Goal: Task Accomplishment & Management: Use online tool/utility

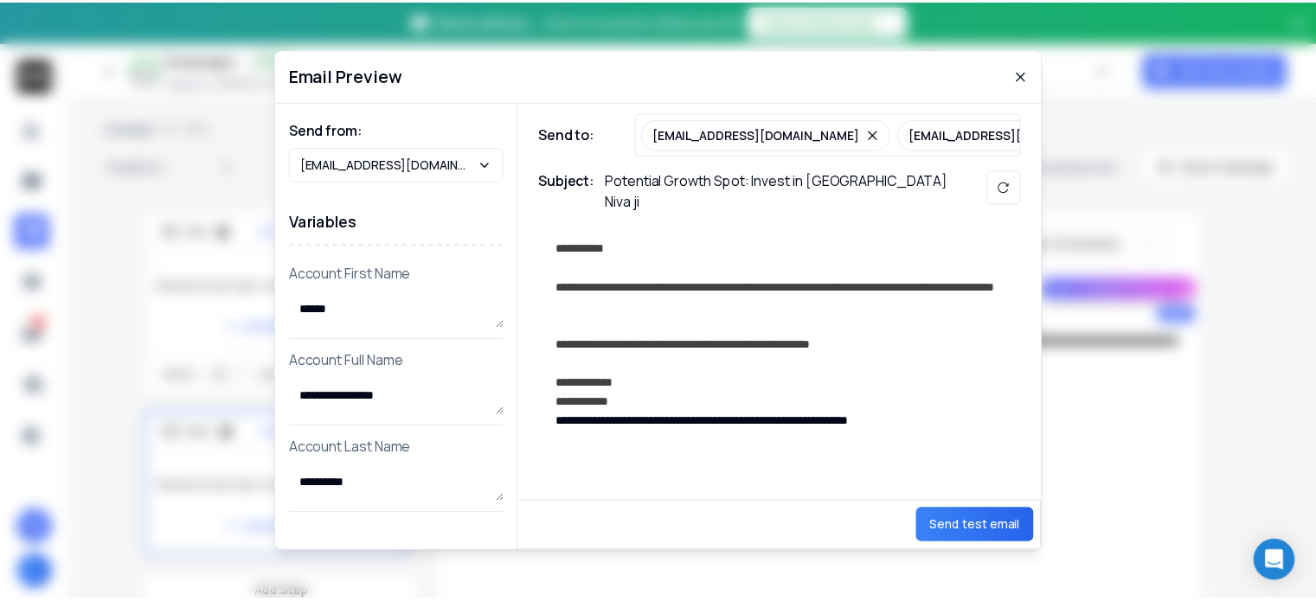
scroll to position [86, 0]
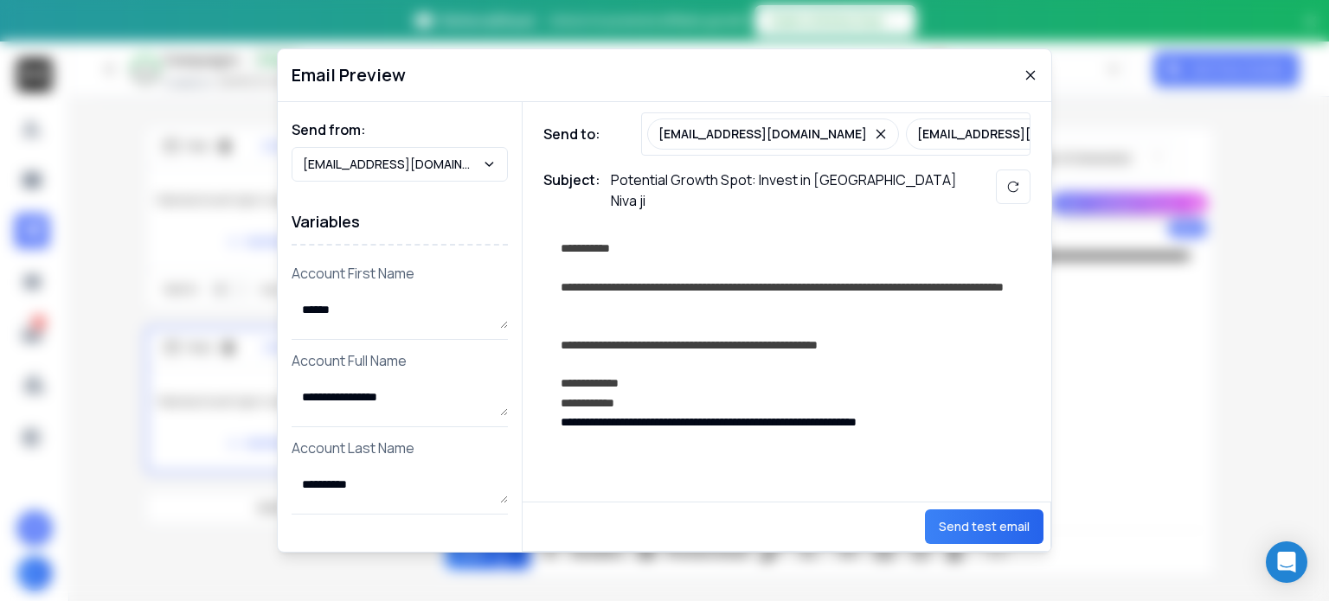
click at [1035, 71] on icon at bounding box center [1031, 75] width 14 height 14
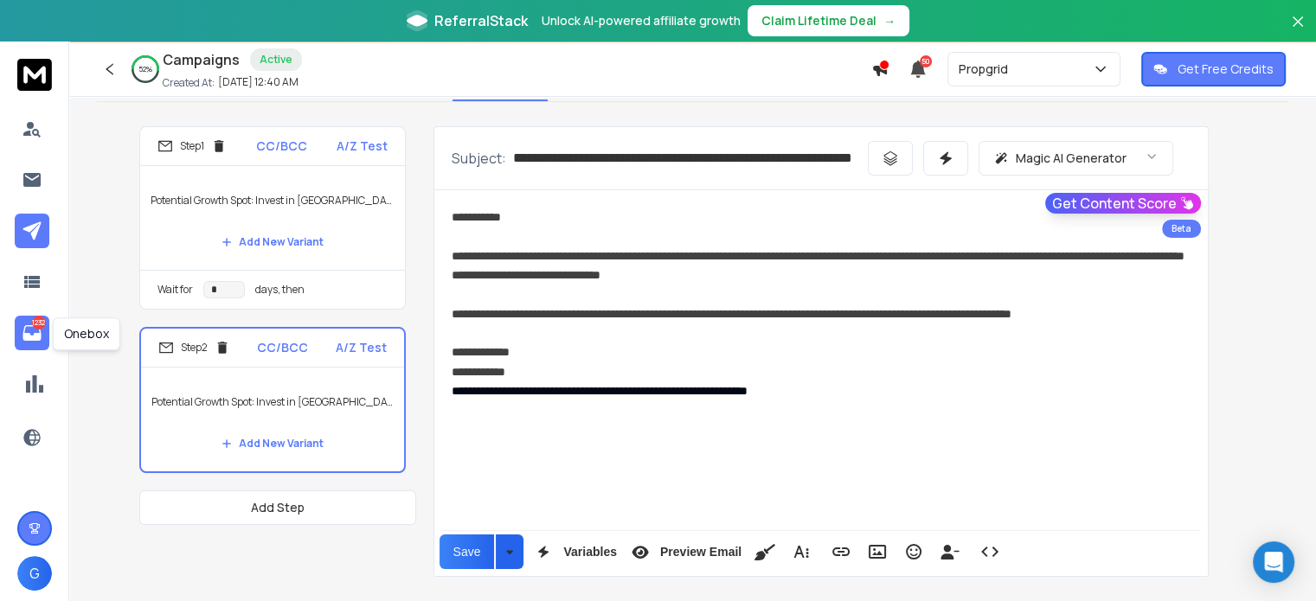
click at [23, 337] on icon at bounding box center [32, 333] width 18 height 16
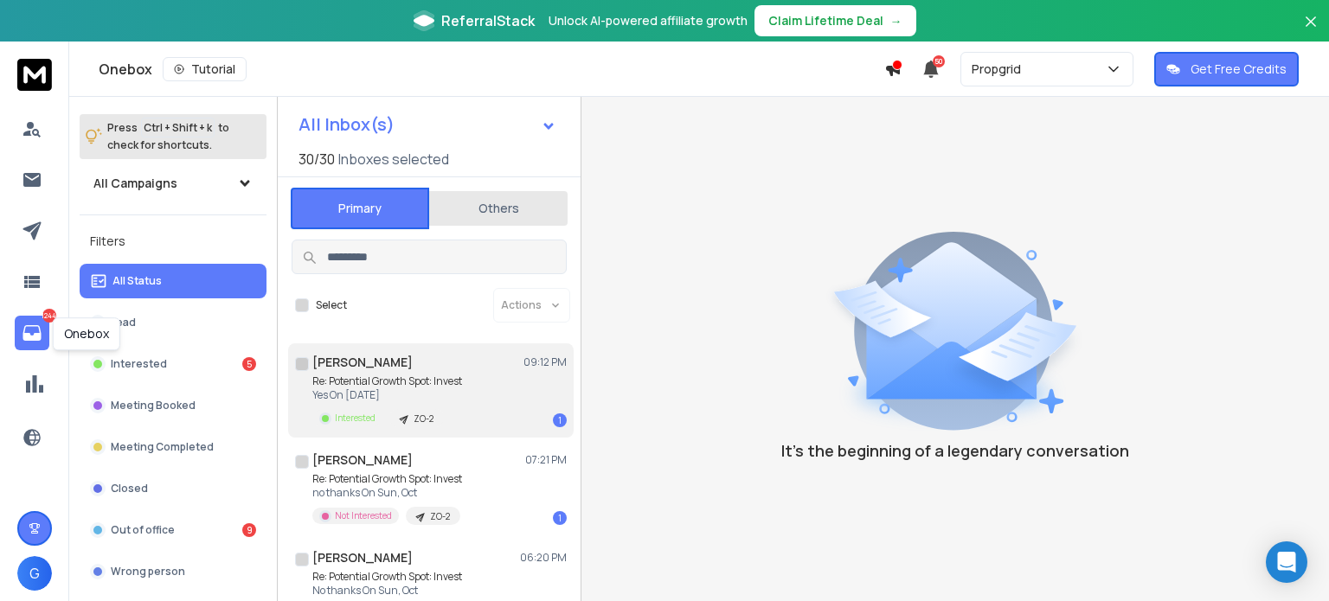
click at [360, 376] on p "Re: Potential Growth Spot: Invest" at bounding box center [387, 382] width 150 height 14
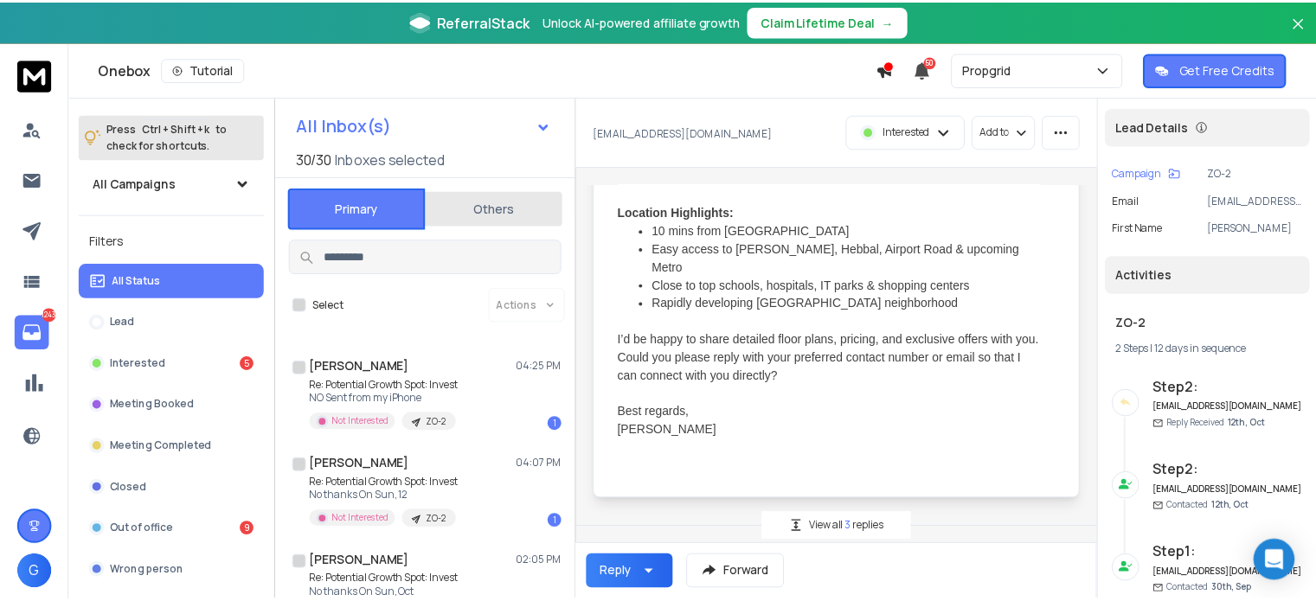
scroll to position [779, 0]
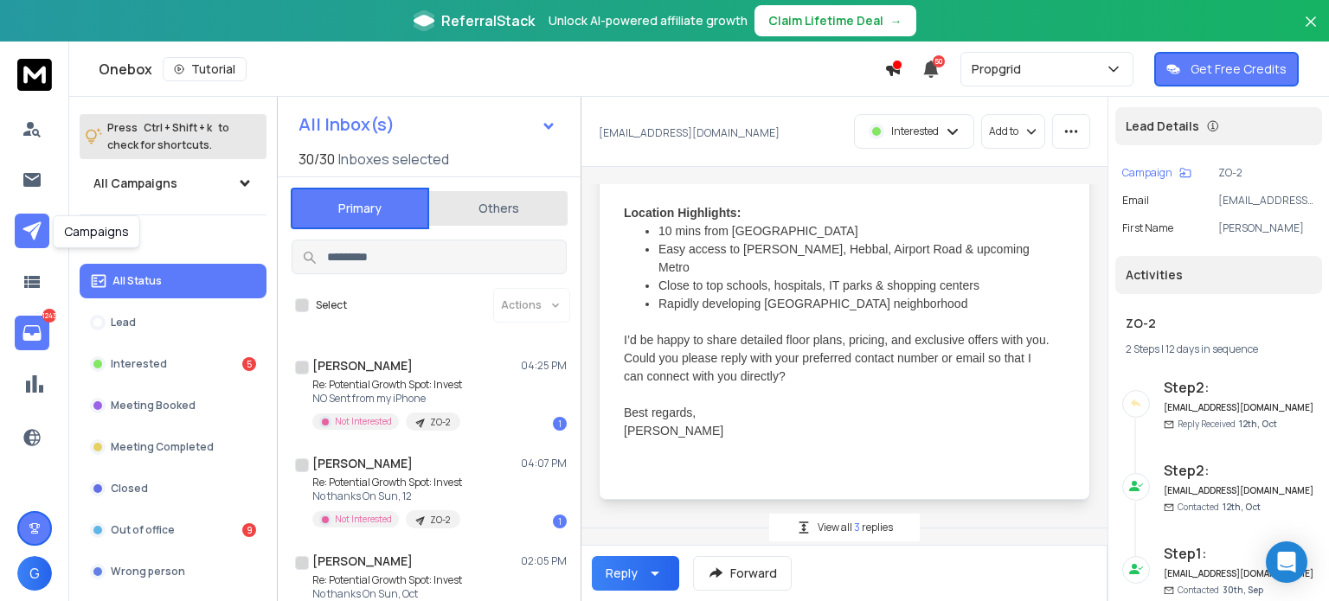
click at [32, 233] on icon at bounding box center [32, 231] width 18 height 18
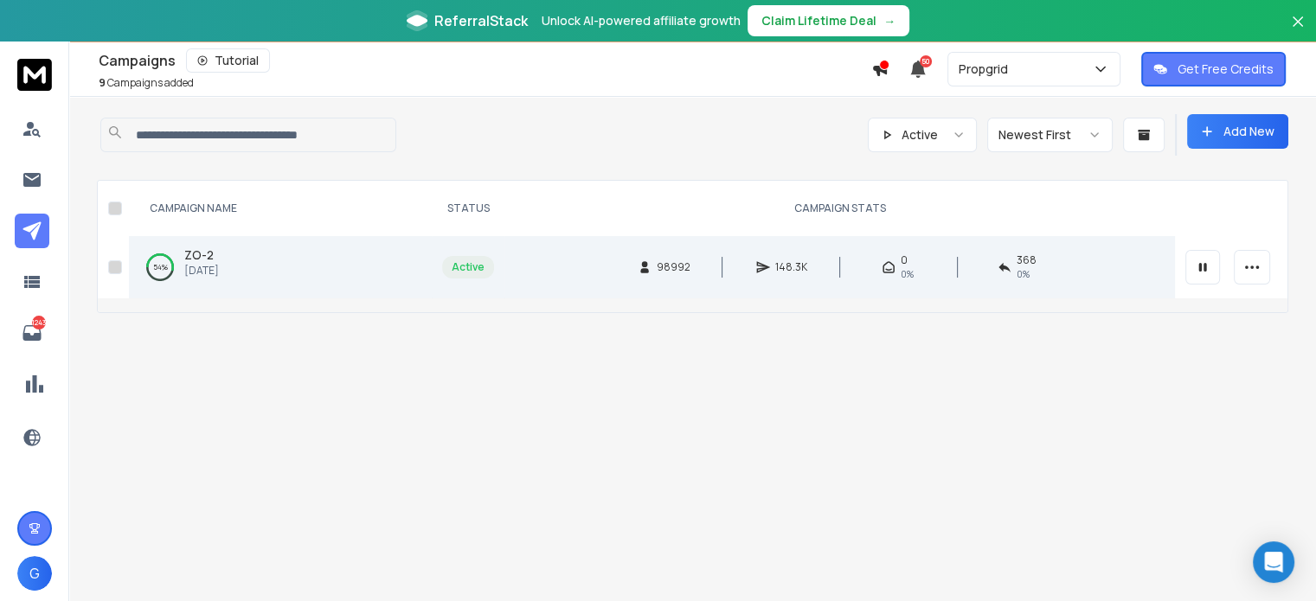
click at [484, 279] on td "Active" at bounding box center [468, 267] width 73 height 62
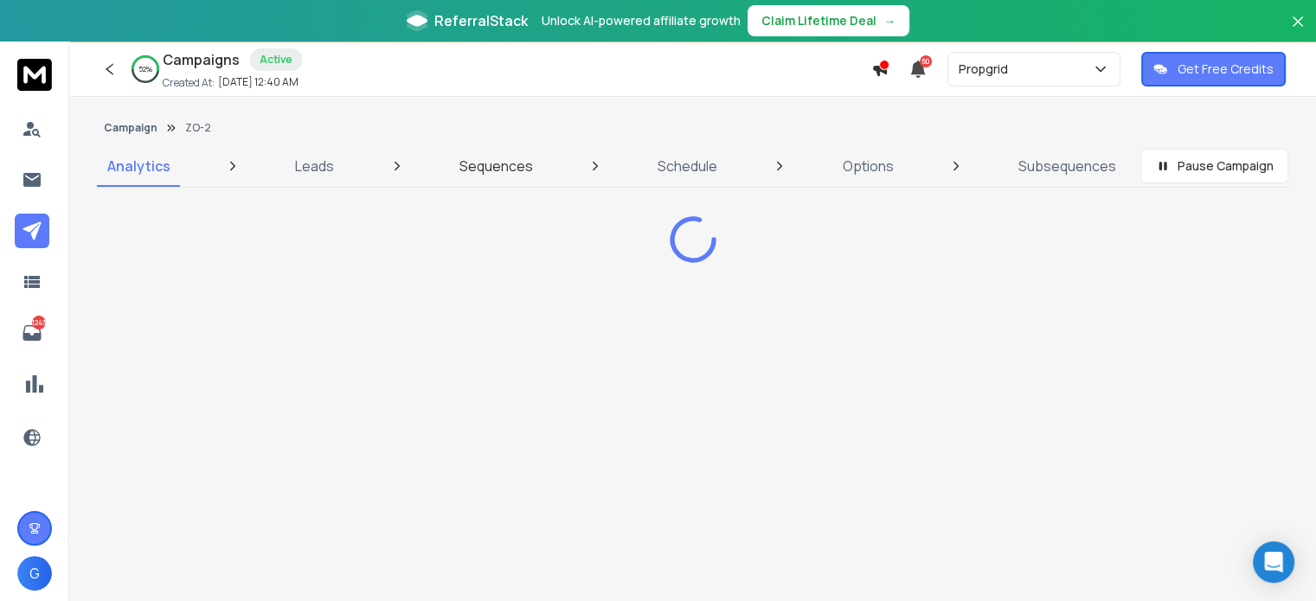
click at [474, 164] on p "Sequences" at bounding box center [497, 166] width 74 height 21
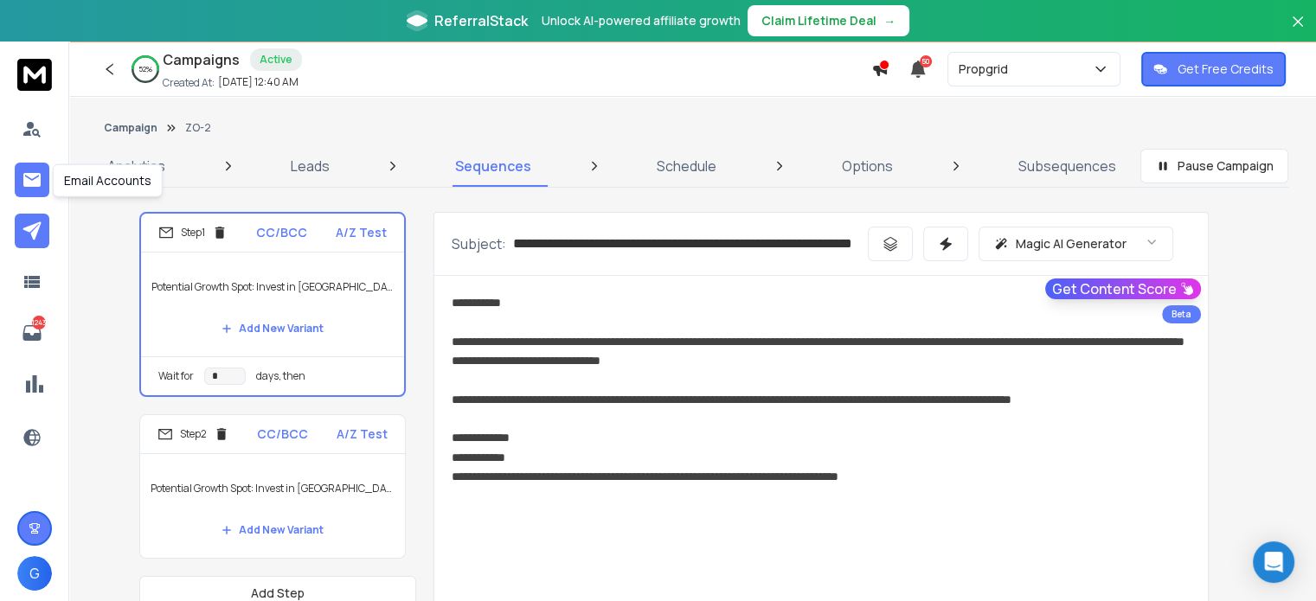
click at [39, 178] on icon at bounding box center [31, 180] width 17 height 14
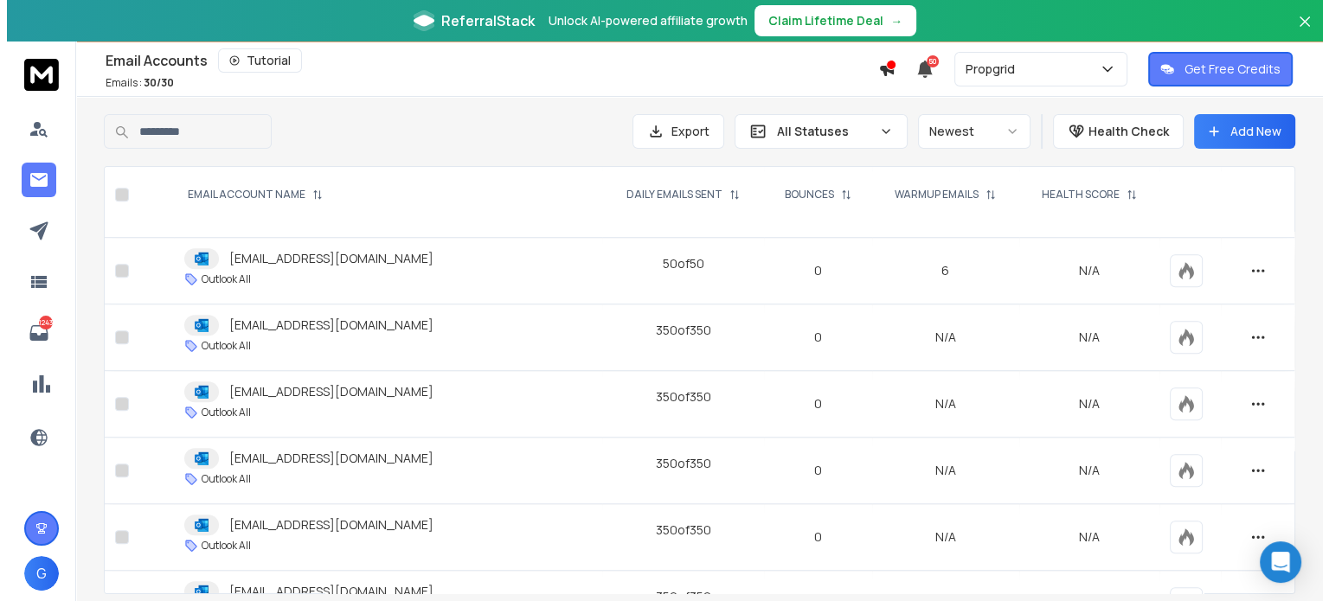
scroll to position [1038, 0]
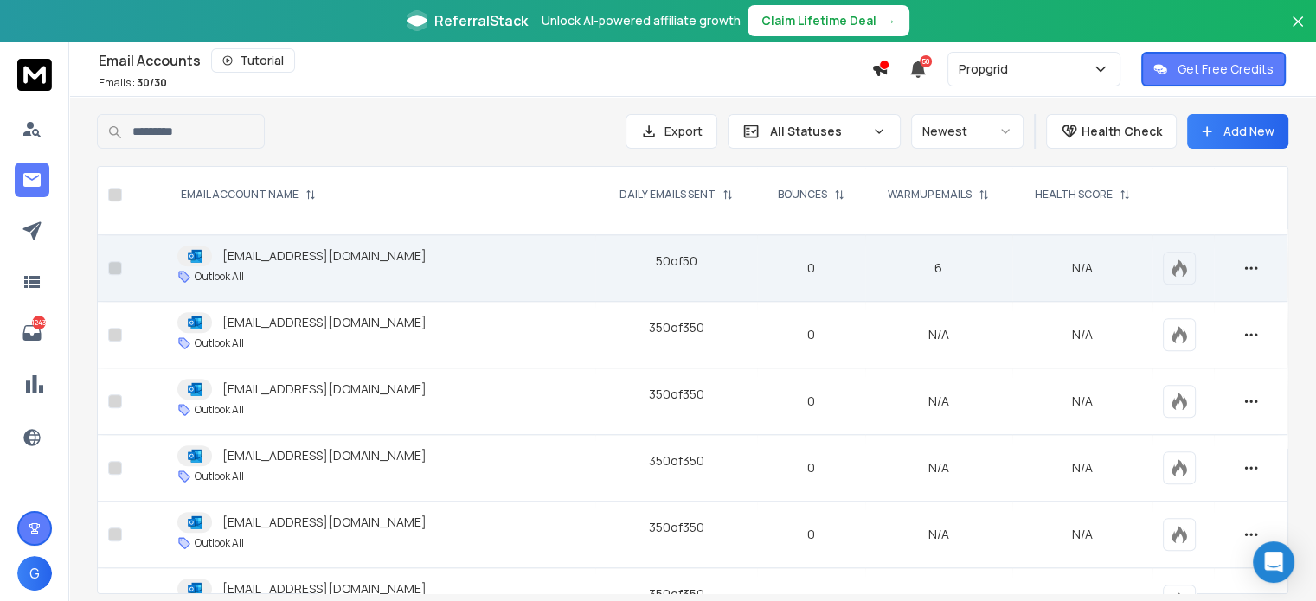
click at [381, 246] on div "[EMAIL_ADDRESS][DOMAIN_NAME]" at bounding box center [381, 256] width 408 height 21
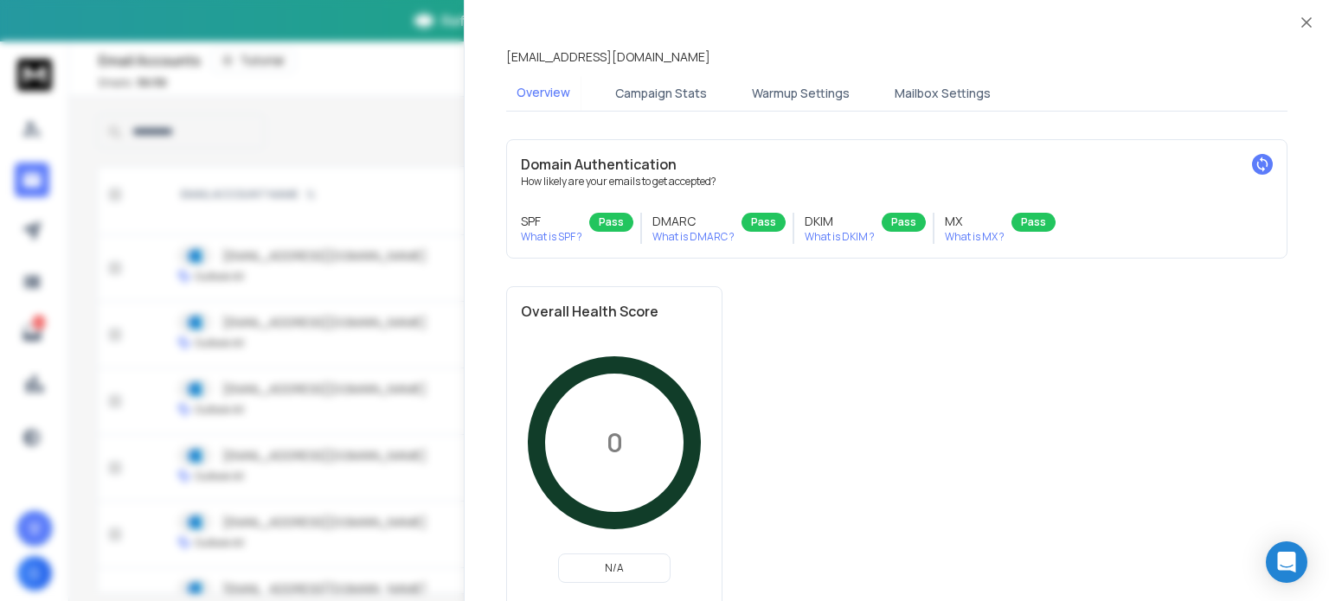
click at [953, 82] on button "Mailbox Settings" at bounding box center [942, 93] width 117 height 38
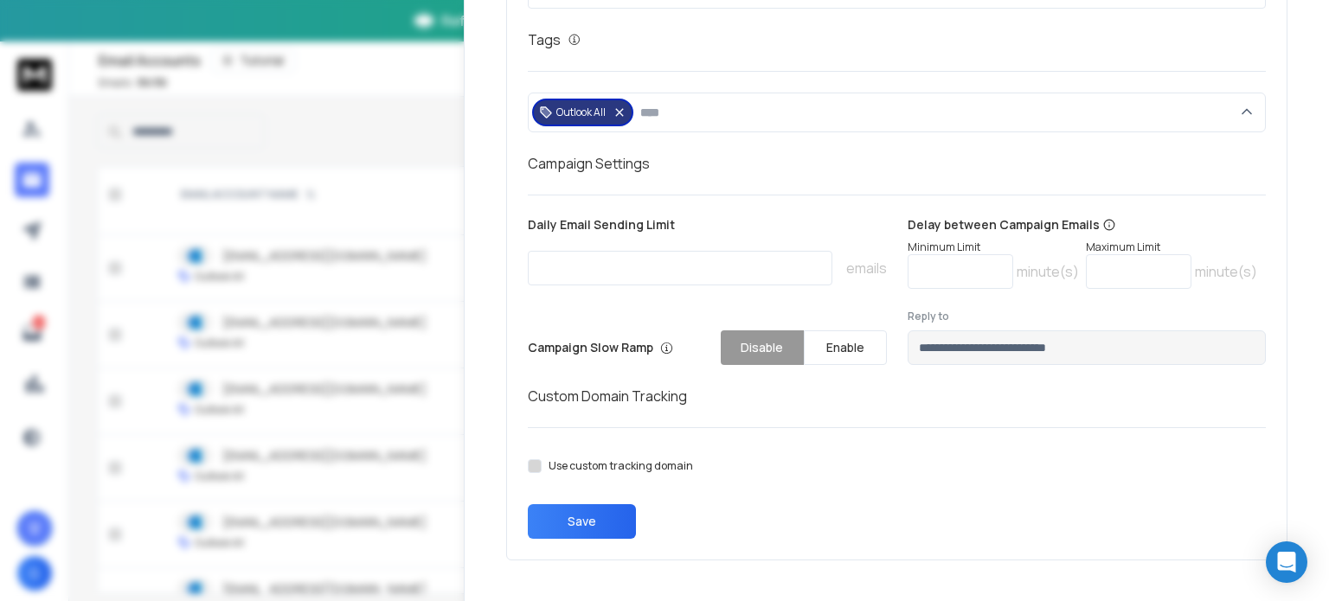
scroll to position [433, 0]
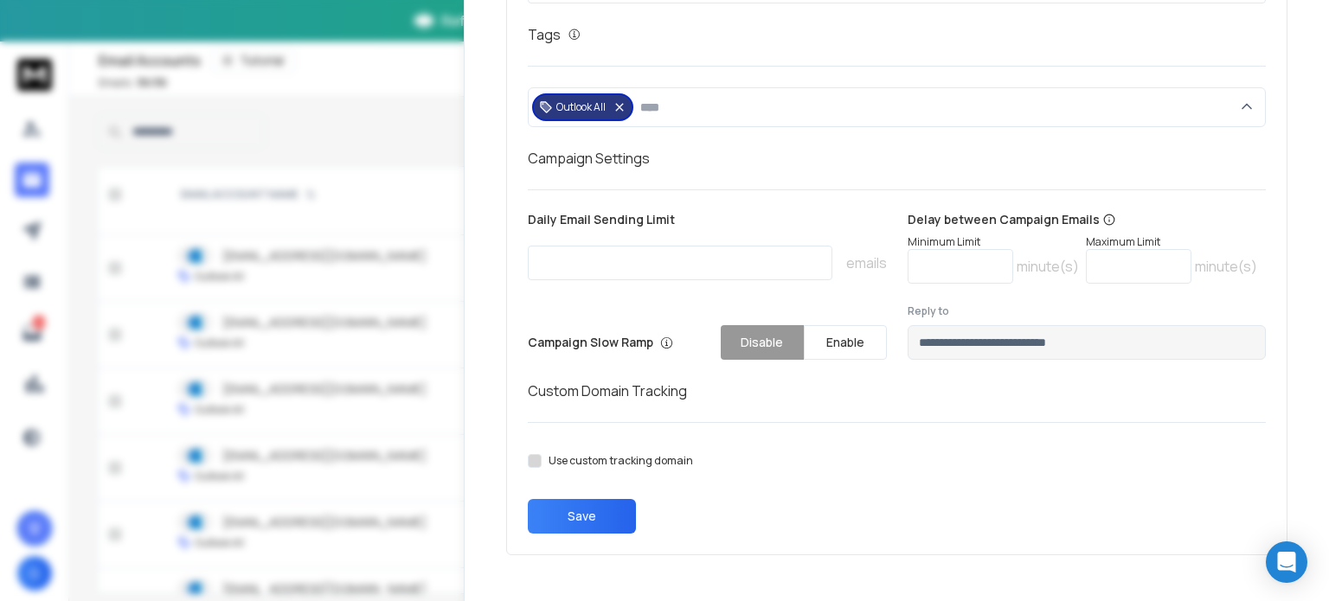
click at [550, 267] on input "**" at bounding box center [680, 263] width 305 height 35
type input "*"
click at [593, 518] on button "Save" at bounding box center [582, 516] width 108 height 35
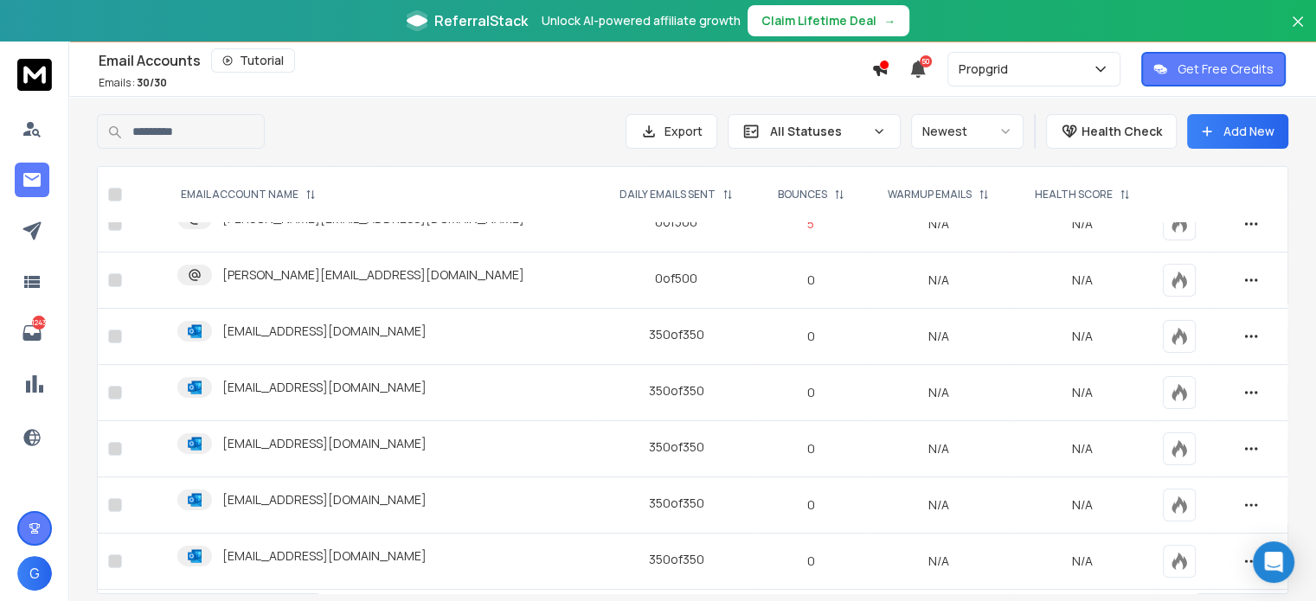
scroll to position [0, 0]
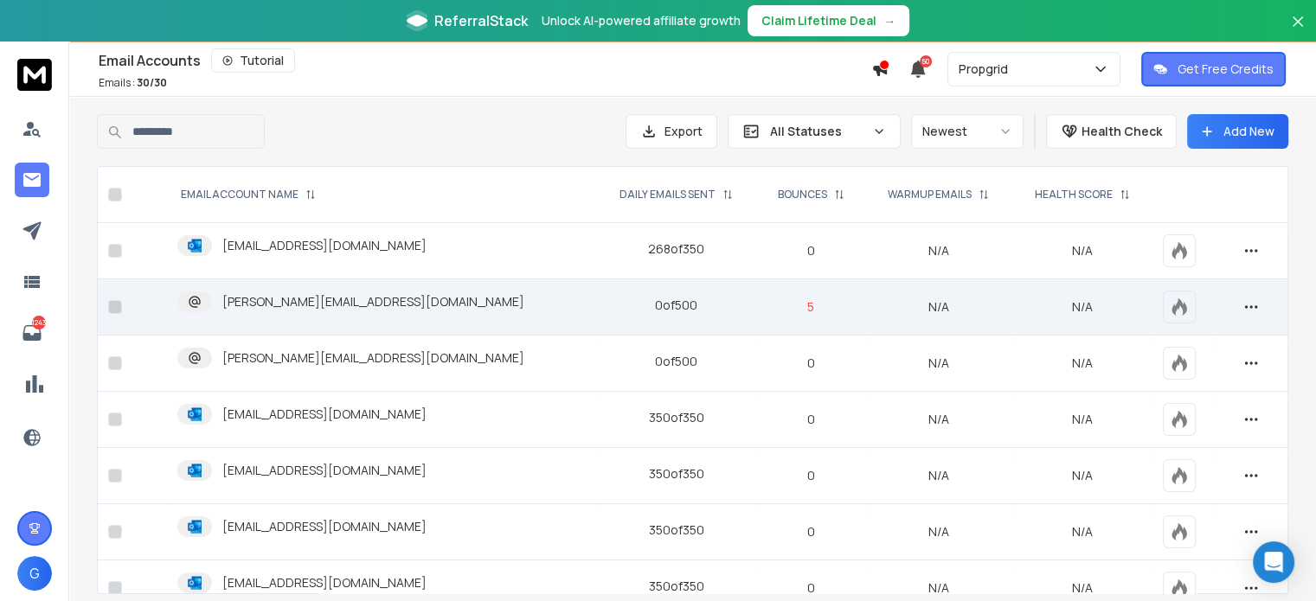
click at [360, 330] on td "[PERSON_NAME][EMAIL_ADDRESS][DOMAIN_NAME]" at bounding box center [381, 308] width 428 height 56
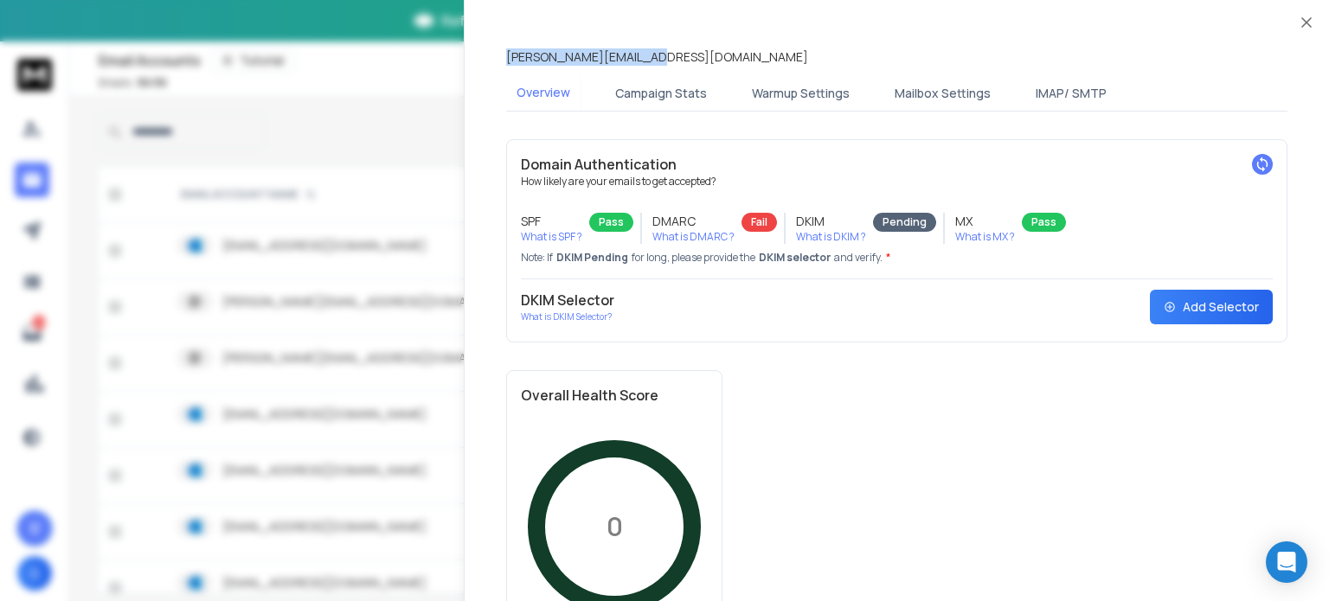
drag, startPoint x: 647, startPoint y: 55, endPoint x: 441, endPoint y: 55, distance: 206.0
click at [408, 48] on body "ReferralStack Unlock AI-powered affiliate growth Lifetime Deals available! Clai…" at bounding box center [658, 300] width 1316 height 601
copy body "Multi Select Table Sheet [PERSON_NAME][EMAIL_ADDRESS][DOMAIN_NAME]"
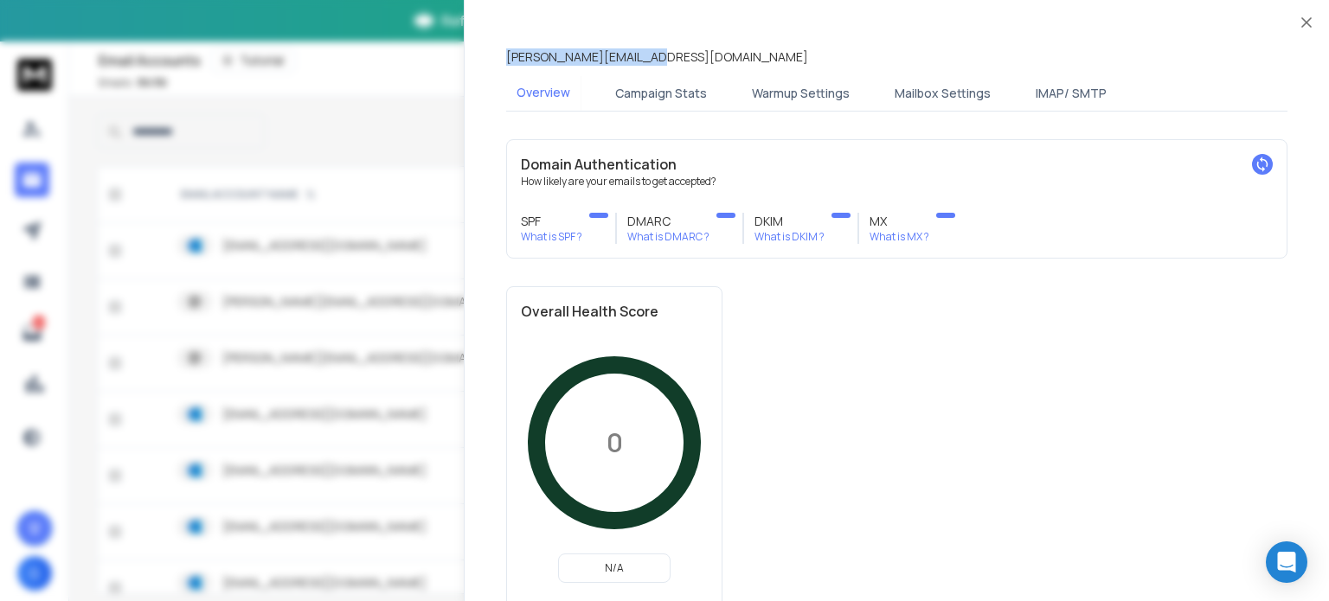
click at [384, 73] on div at bounding box center [664, 300] width 1329 height 601
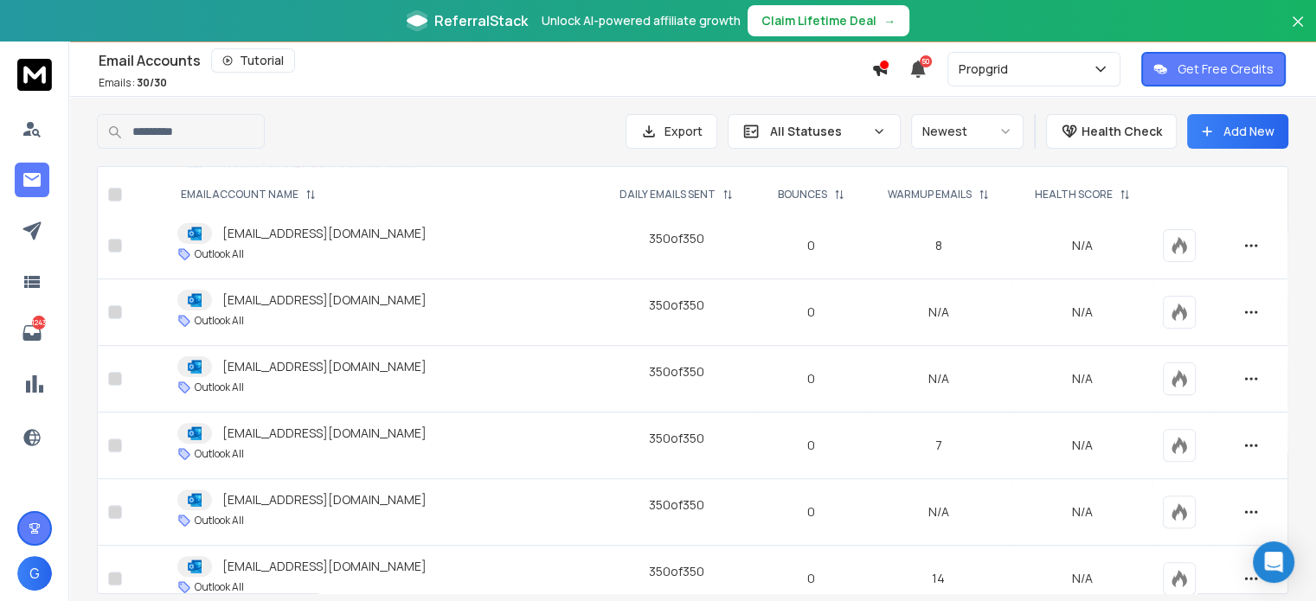
scroll to position [591, 0]
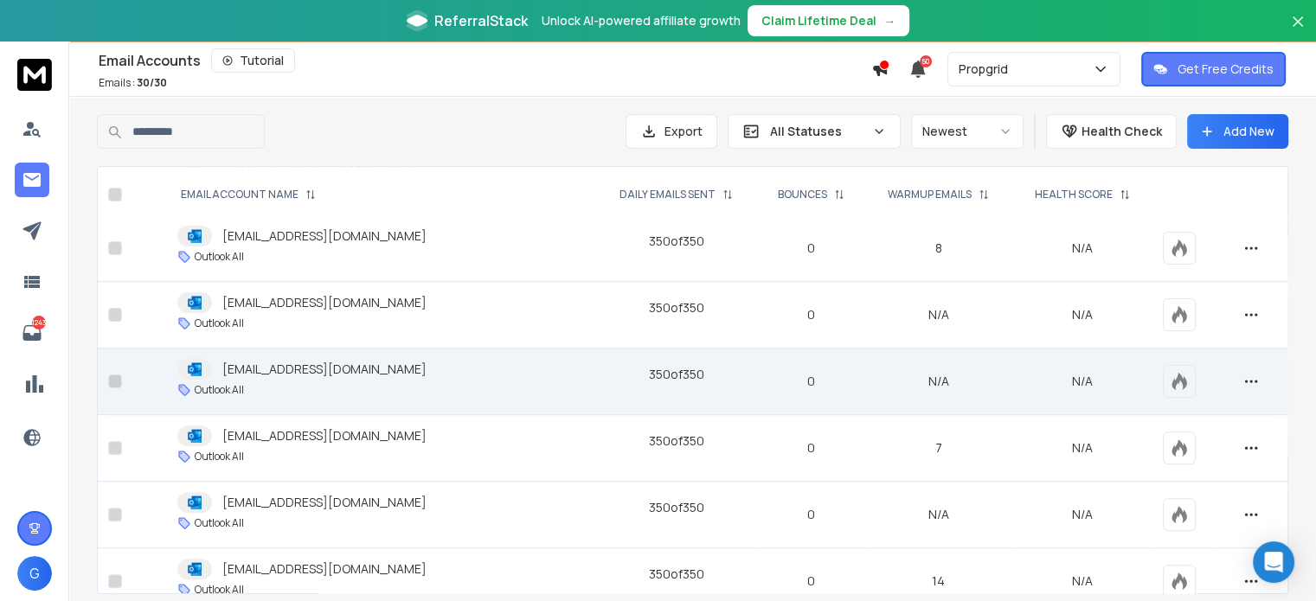
click at [402, 367] on p "[EMAIL_ADDRESS][DOMAIN_NAME]" at bounding box center [324, 369] width 204 height 17
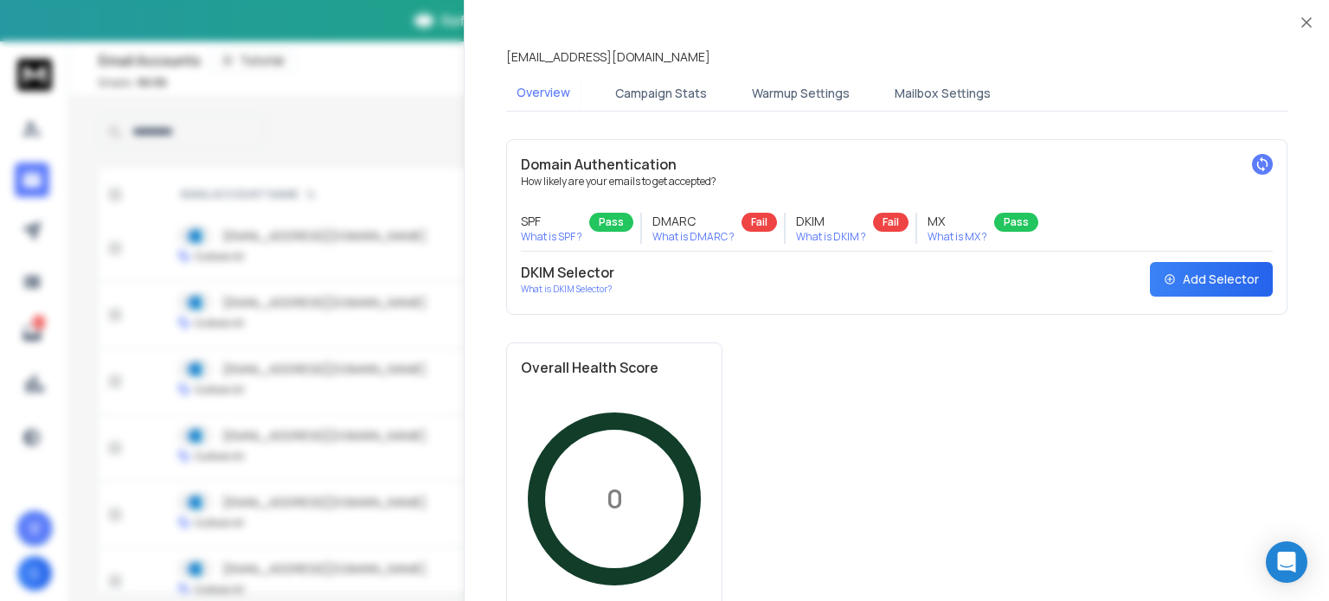
drag, startPoint x: 762, startPoint y: 63, endPoint x: 495, endPoint y: 67, distance: 266.6
click at [495, 67] on div "[EMAIL_ADDRESS][DOMAIN_NAME] Overview Campaign Stats Warmup Settings Mailbox Se…" at bounding box center [896, 369] width 823 height 696
copy p "[EMAIL_ADDRESS][DOMAIN_NAME]"
click at [389, 76] on div at bounding box center [664, 300] width 1329 height 601
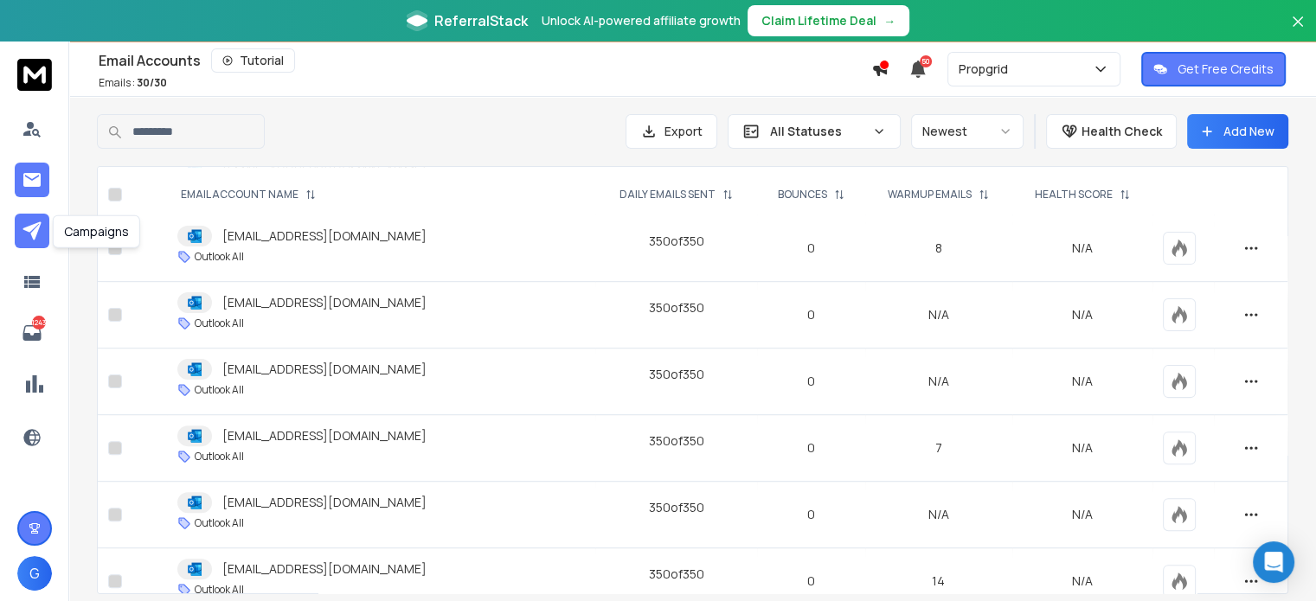
click at [38, 222] on icon at bounding box center [32, 231] width 21 height 21
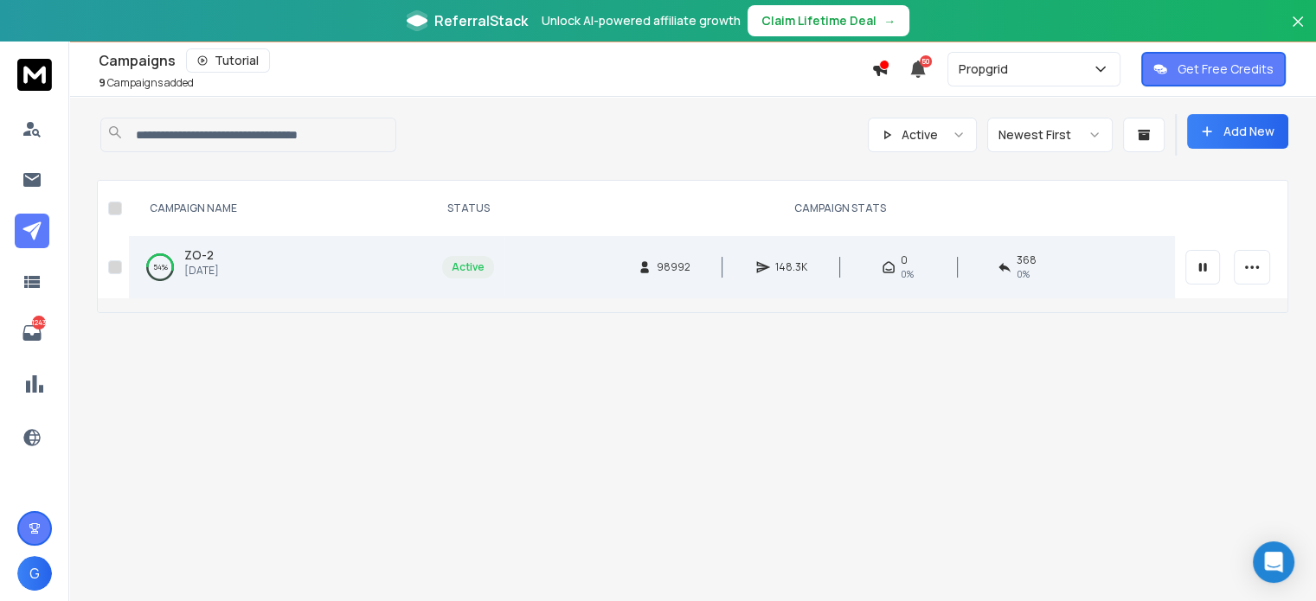
click at [377, 254] on div "54 % ZO-2 [DATE]" at bounding box center [280, 268] width 268 height 42
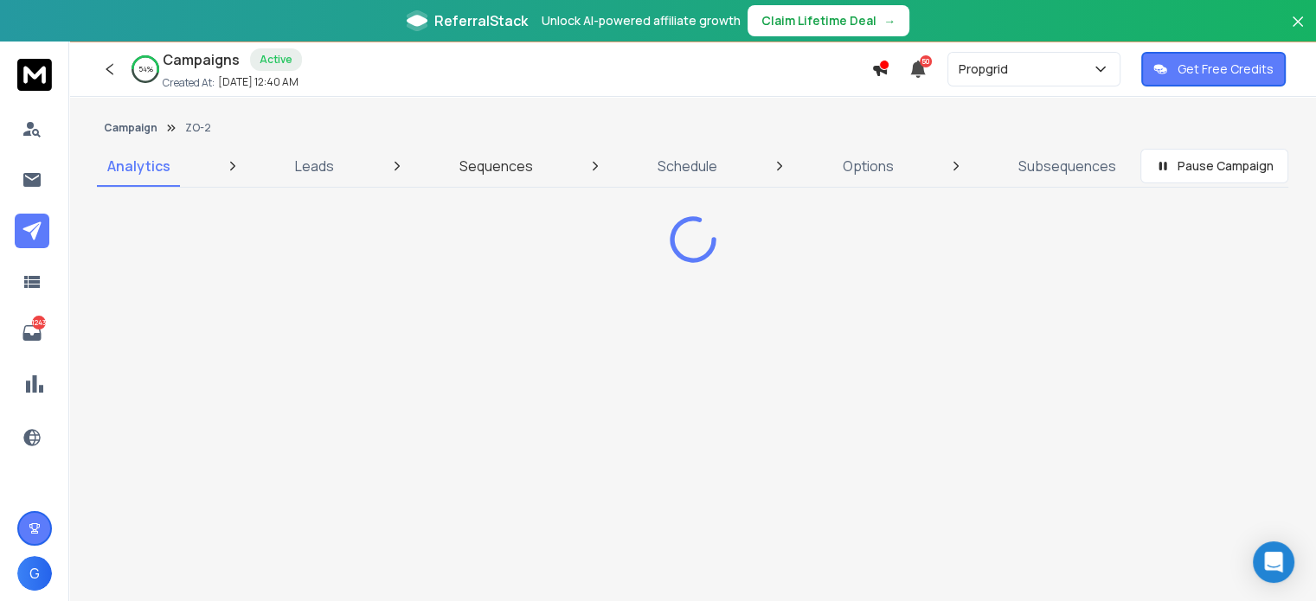
click at [511, 169] on p "Sequences" at bounding box center [497, 166] width 74 height 21
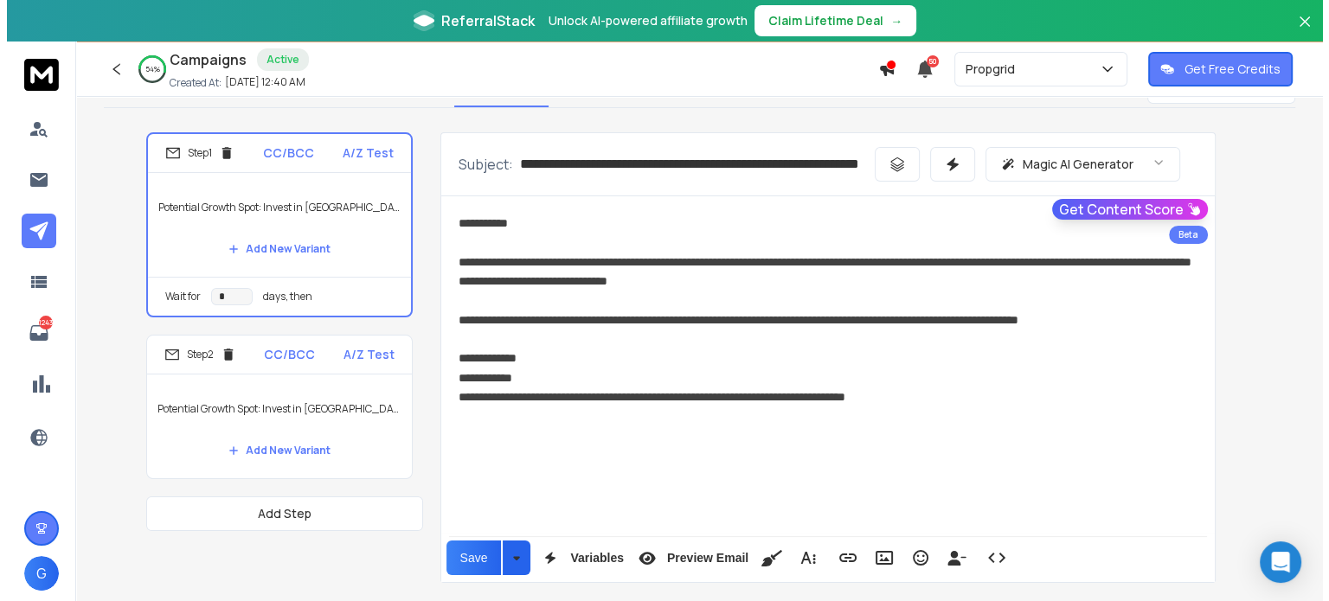
scroll to position [86, 0]
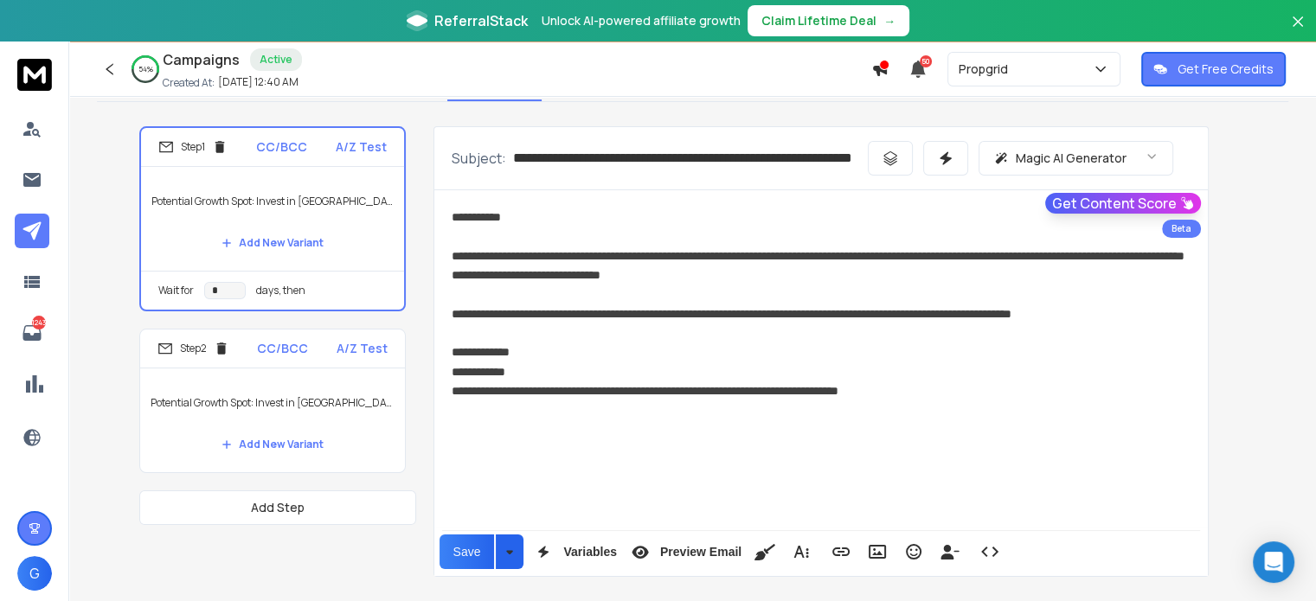
click at [265, 412] on p "Potential Growth Spot: Invest in [GEOGRAPHIC_DATA] {{firstName}} ji" at bounding box center [273, 403] width 244 height 48
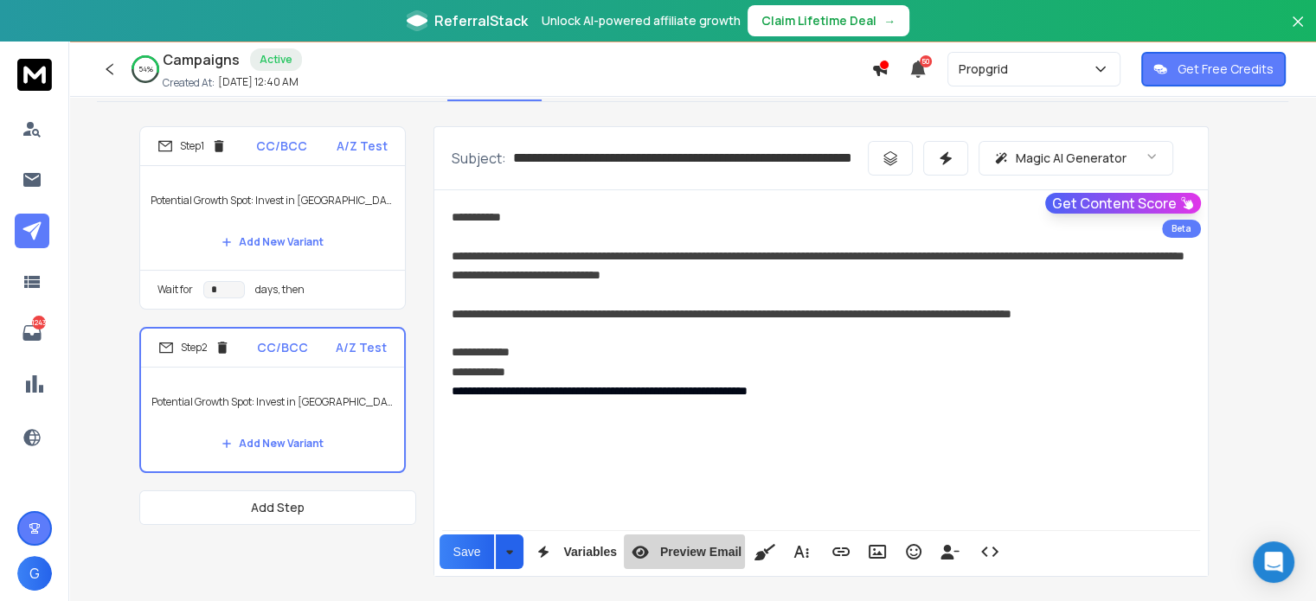
click at [671, 554] on span "Preview Email" at bounding box center [701, 552] width 88 height 15
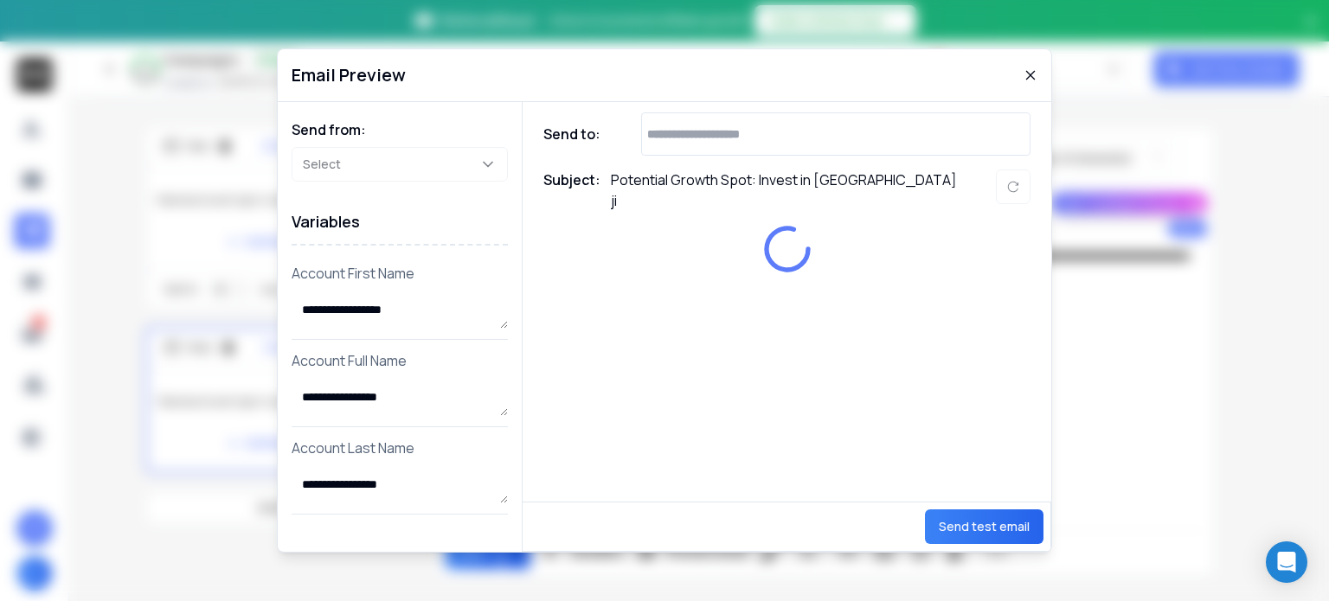
type textarea "**********"
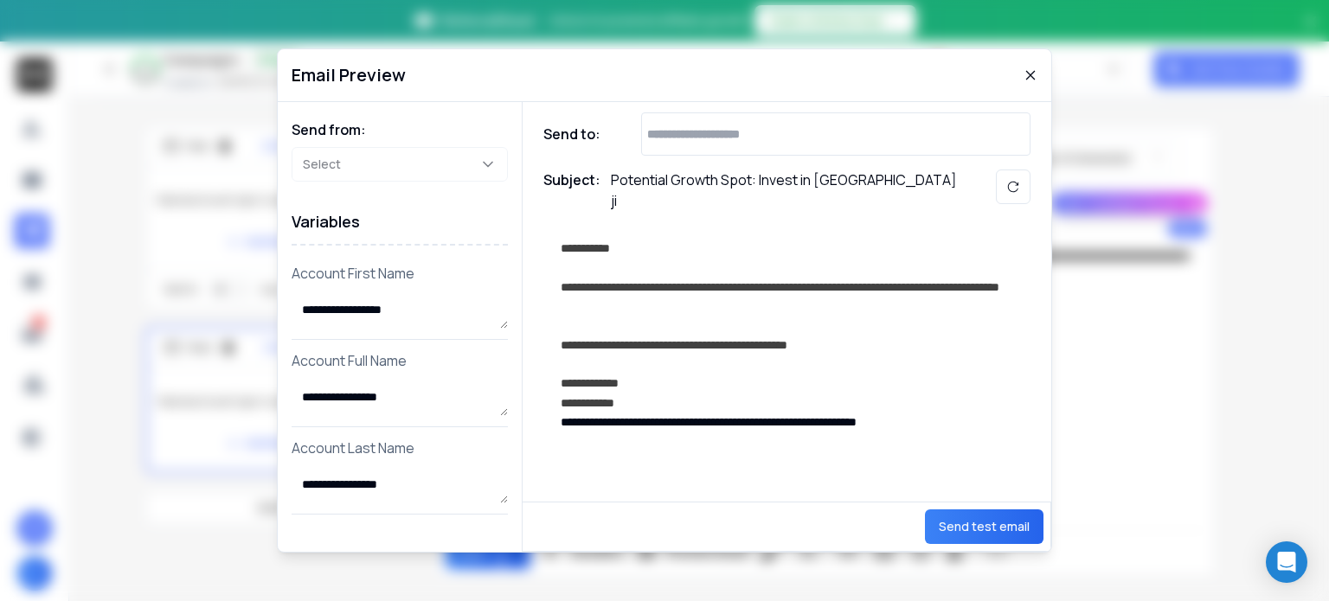
type textarea "******"
type textarea "**********"
click at [286, 149] on div "**********" at bounding box center [400, 326] width 244 height 415
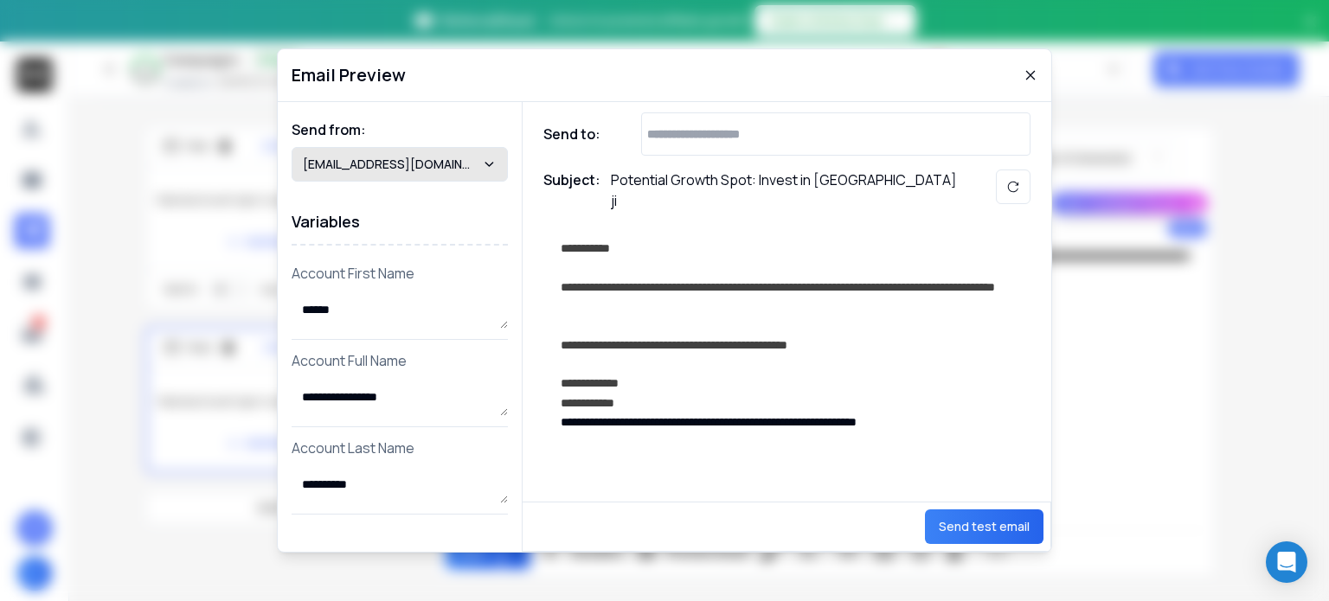
click at [344, 167] on p "[EMAIL_ADDRESS][DOMAIN_NAME]" at bounding box center [392, 164] width 179 height 17
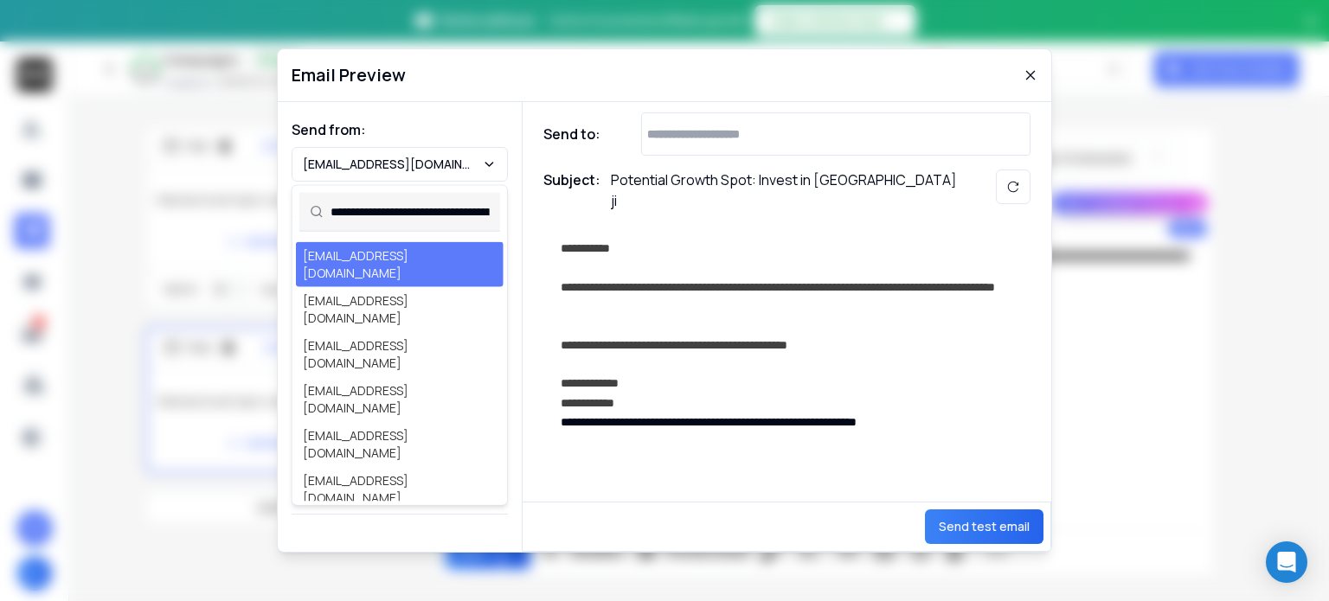
scroll to position [0, 87]
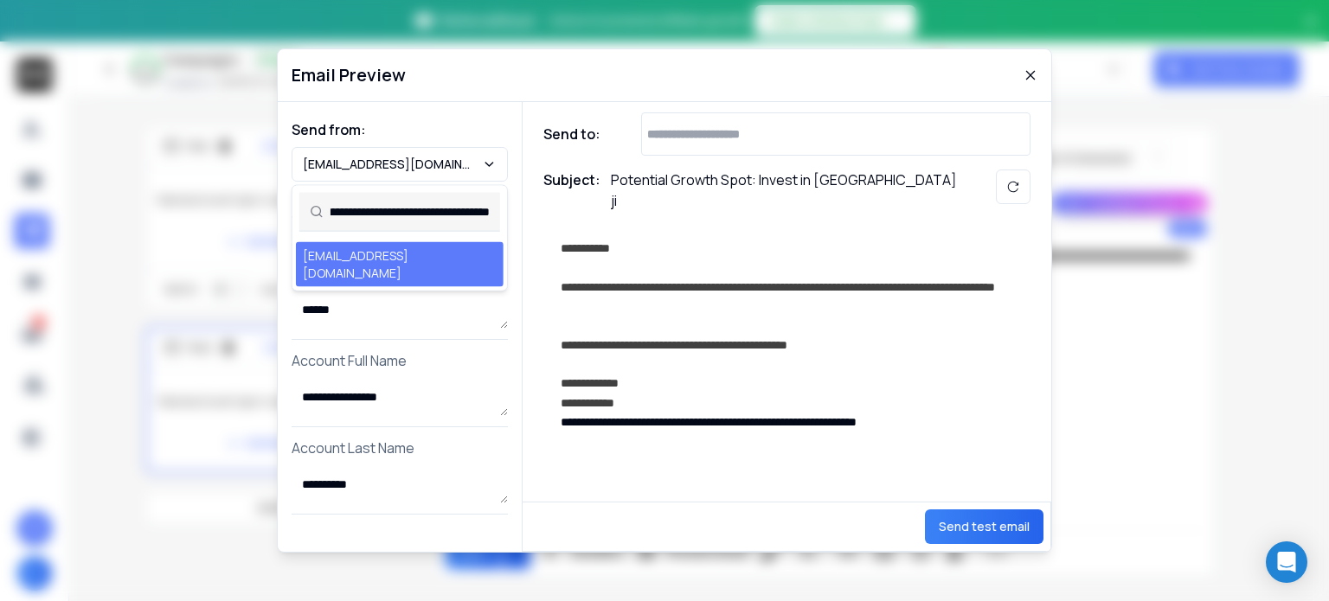
type input "**********"
click at [363, 264] on div "[EMAIL_ADDRESS][DOMAIN_NAME]" at bounding box center [400, 265] width 194 height 35
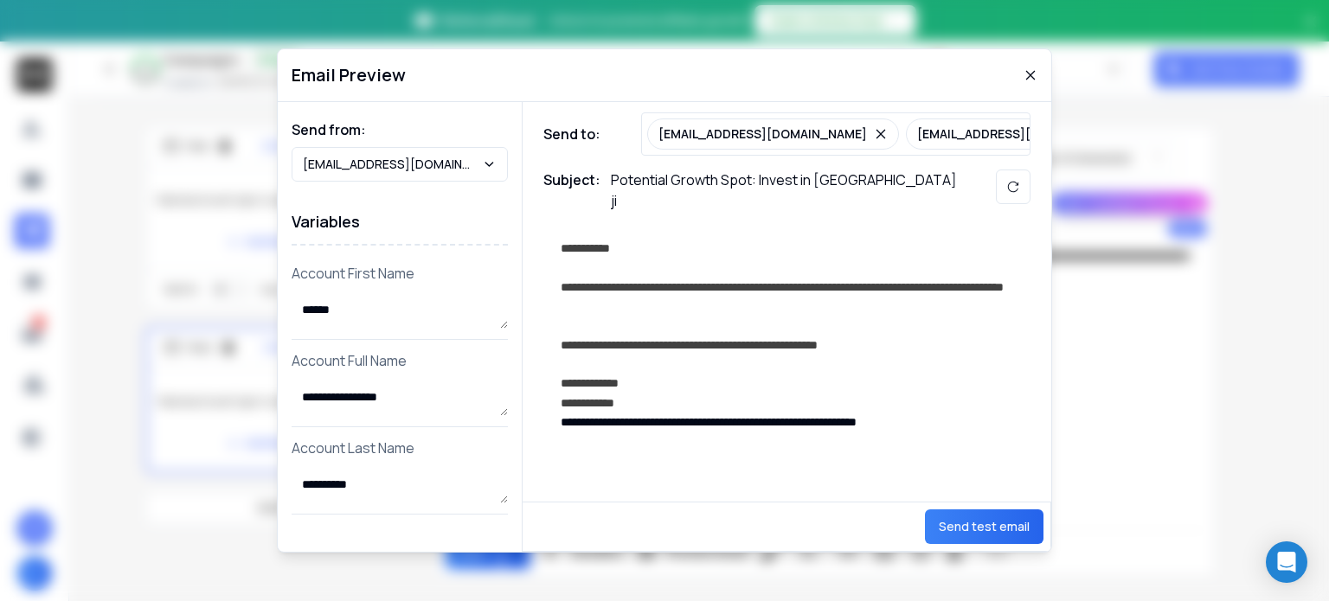
click at [959, 511] on button "Send test email" at bounding box center [984, 527] width 119 height 35
click at [447, 170] on p "[EMAIL_ADDRESS][DOMAIN_NAME]" at bounding box center [392, 164] width 179 height 17
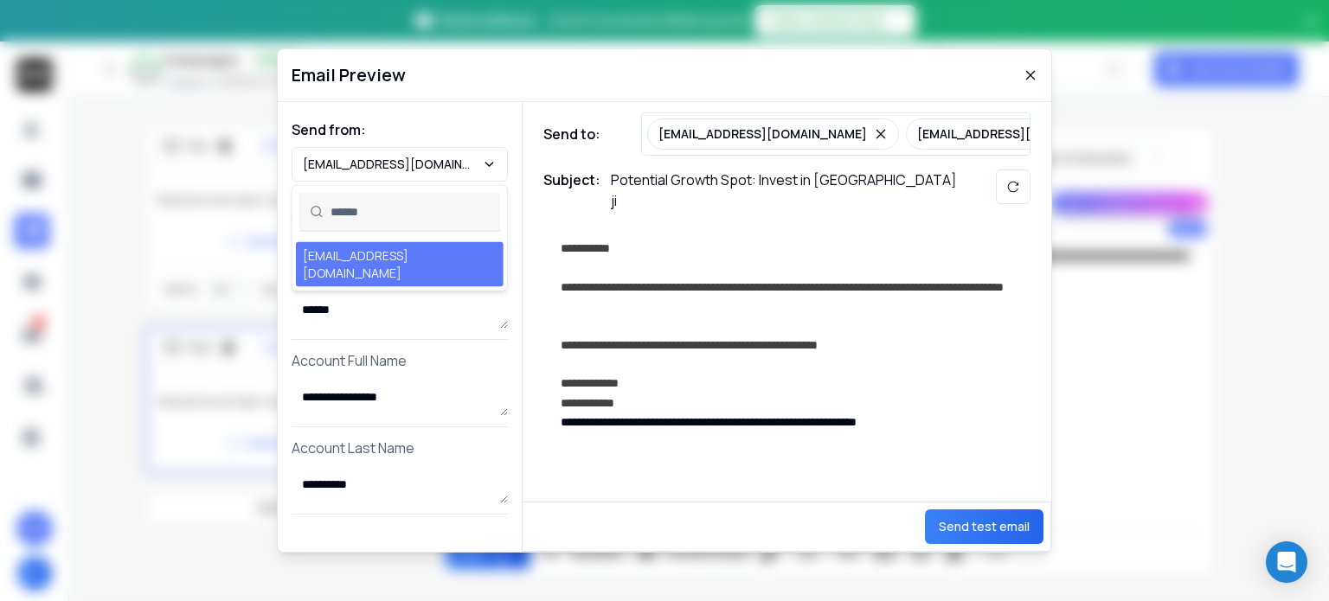
click at [362, 212] on input "text" at bounding box center [410, 212] width 159 height 38
